Goal: Communication & Community: Answer question/provide support

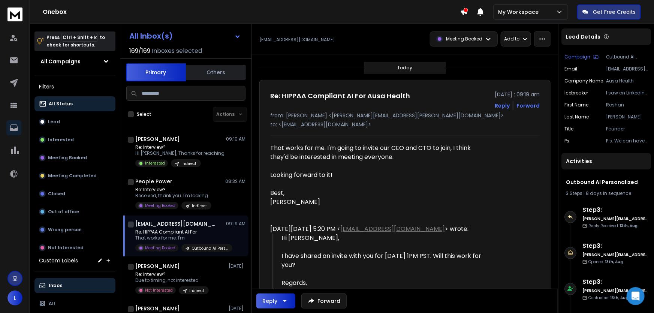
scroll to position [34, 0]
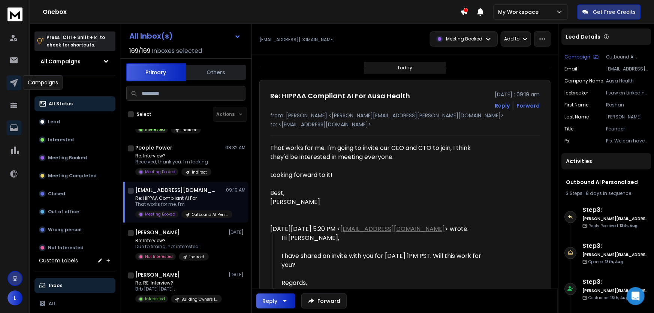
click at [15, 79] on icon at bounding box center [14, 83] width 8 height 8
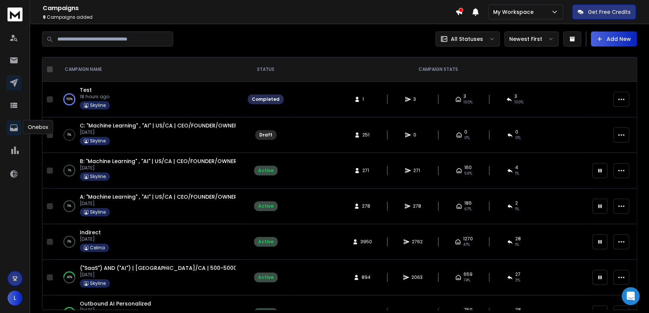
click at [13, 124] on icon at bounding box center [13, 127] width 9 height 9
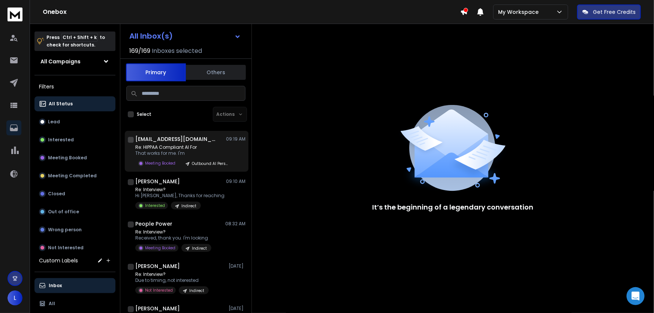
click at [177, 142] on div "[EMAIL_ADDRESS][DOMAIN_NAME] 09:19 AM" at bounding box center [190, 138] width 110 height 7
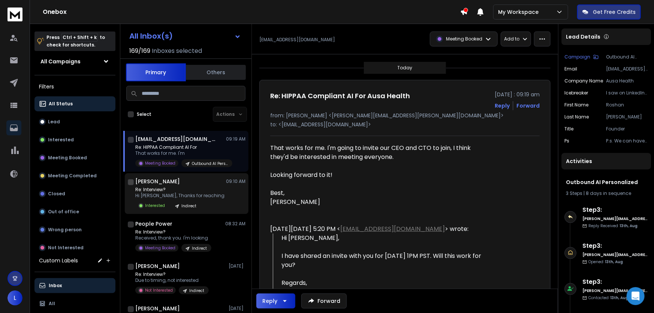
click at [203, 192] on div "Re: Interview? Hi [PERSON_NAME], Thanks for reaching Interested Indirect" at bounding box center [190, 198] width 110 height 23
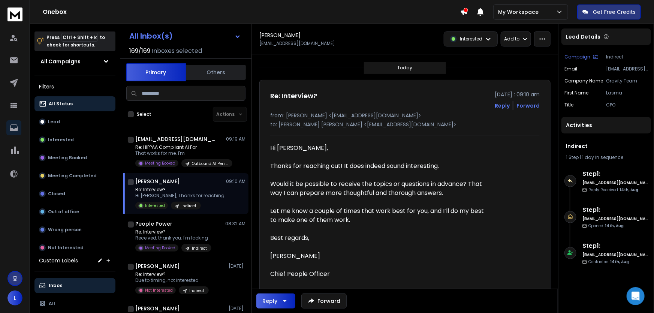
click at [231, 67] on button "Others" at bounding box center [216, 72] width 60 height 16
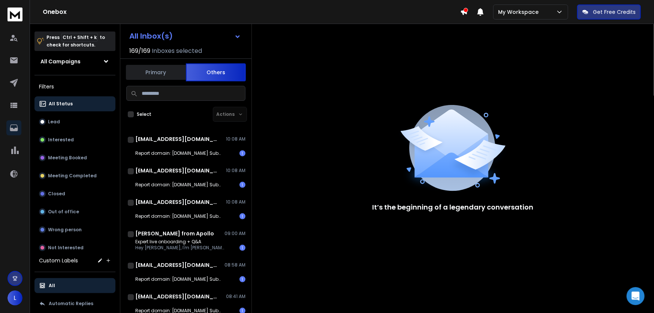
click at [168, 70] on button "Primary" at bounding box center [156, 72] width 60 height 16
